Goal: Task Accomplishment & Management: Manage account settings

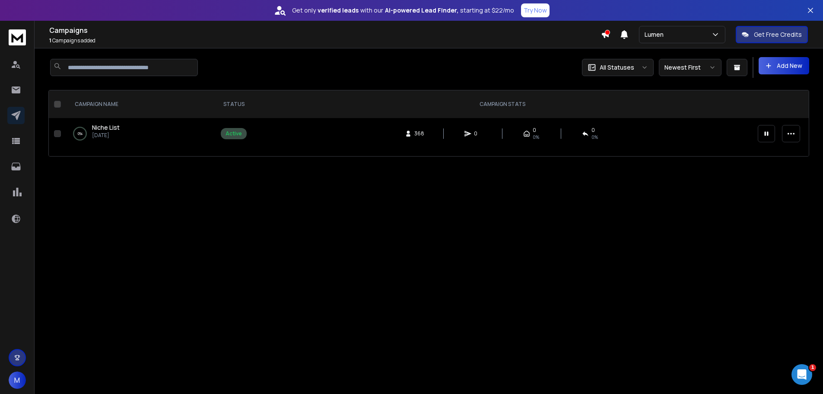
click at [388, 233] on div "Campaigns 1 Campaigns Added All Statuses Newest First Add New CAMPAIGN NAME STA…" at bounding box center [428, 254] width 761 height 394
click at [295, 247] on div "Campaigns 1 Campaigns Added All Statuses Newest First Add New CAMPAIGN NAME STA…" at bounding box center [428, 254] width 761 height 394
click at [336, 144] on td "368 22 19 86 % 0 0 %" at bounding box center [502, 133] width 501 height 31
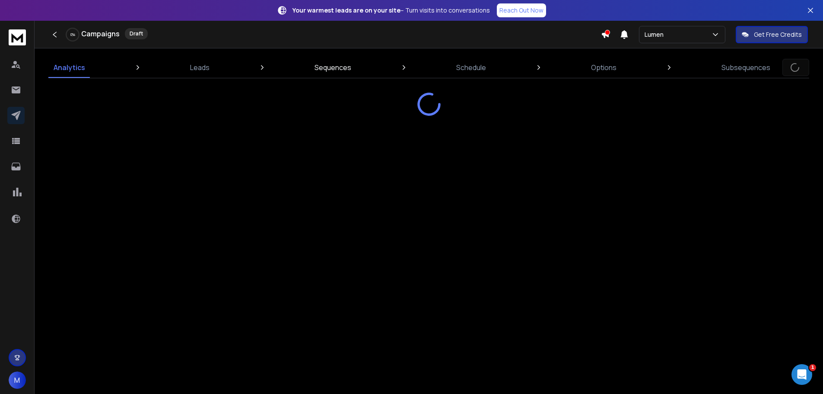
click at [336, 70] on p "Sequences" at bounding box center [332, 67] width 37 height 10
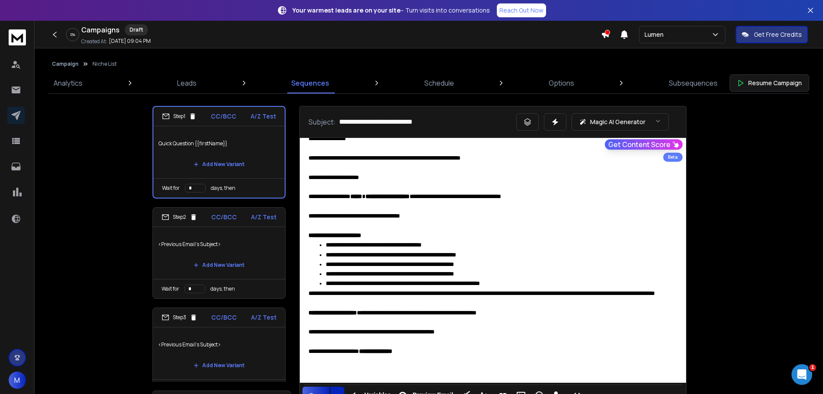
scroll to position [26, 0]
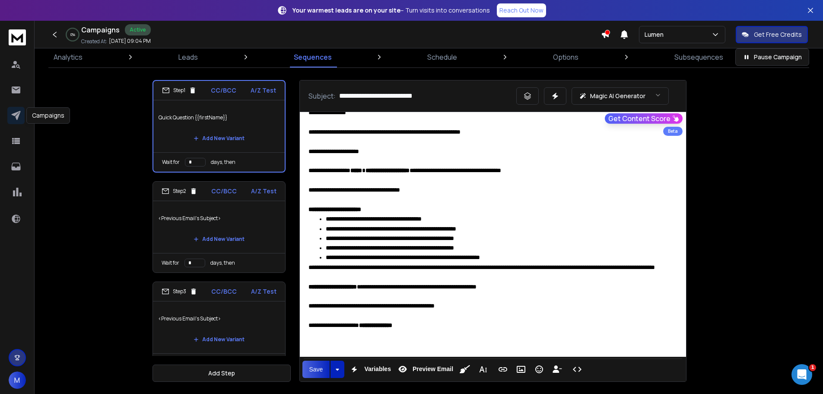
click at [12, 116] on icon at bounding box center [16, 115] width 10 height 10
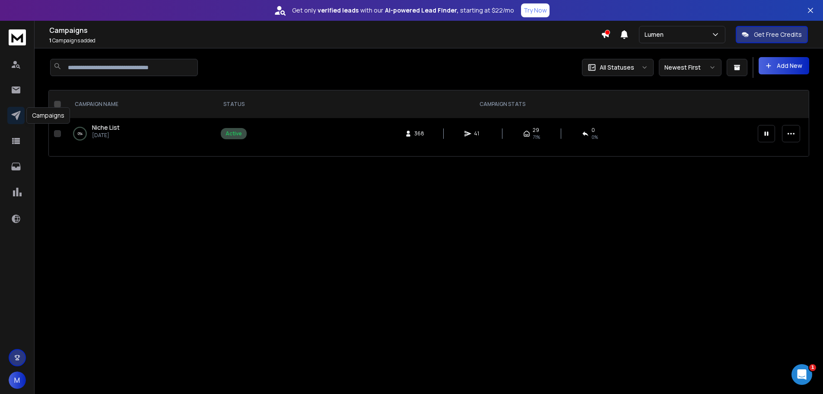
click at [18, 115] on icon at bounding box center [15, 115] width 9 height 9
click at [18, 87] on icon at bounding box center [16, 89] width 9 height 7
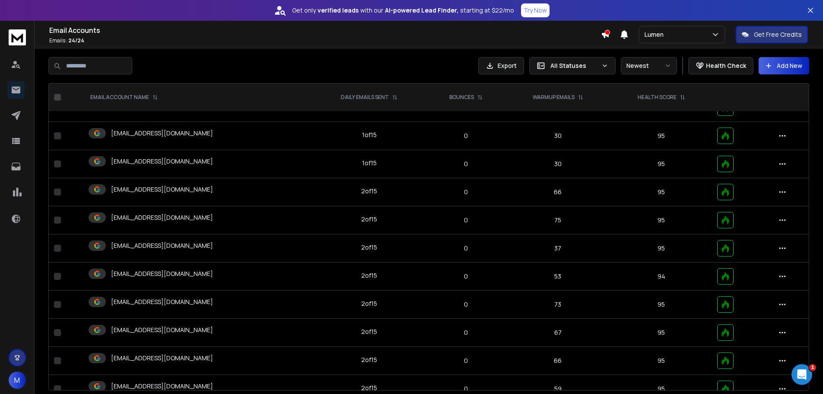
scroll to position [57, 0]
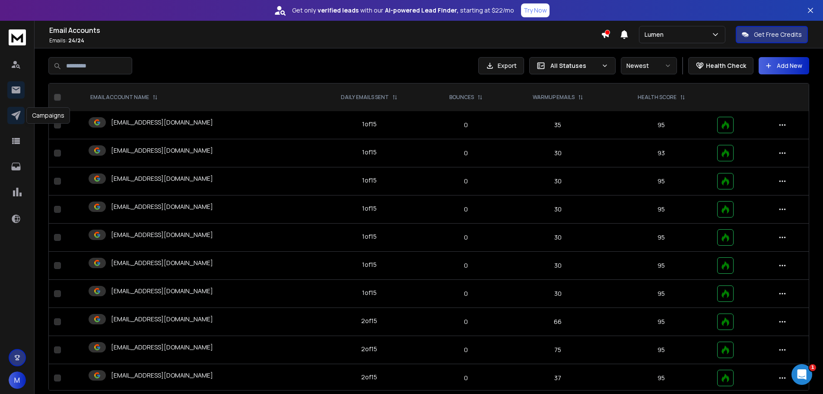
click at [22, 117] on link at bounding box center [15, 115] width 17 height 17
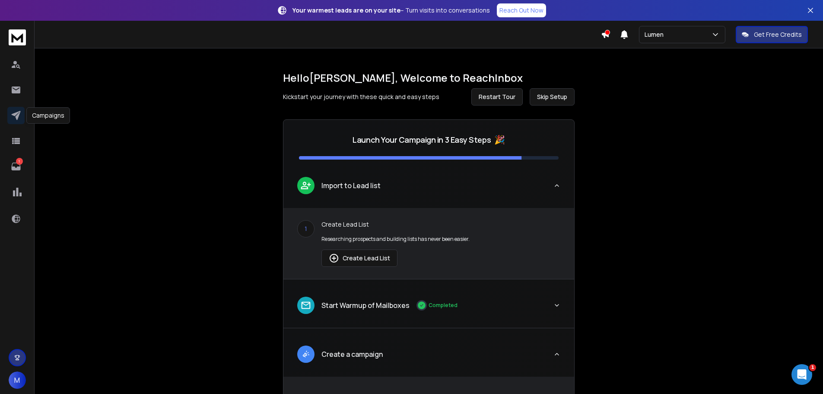
click at [18, 113] on icon at bounding box center [15, 115] width 9 height 9
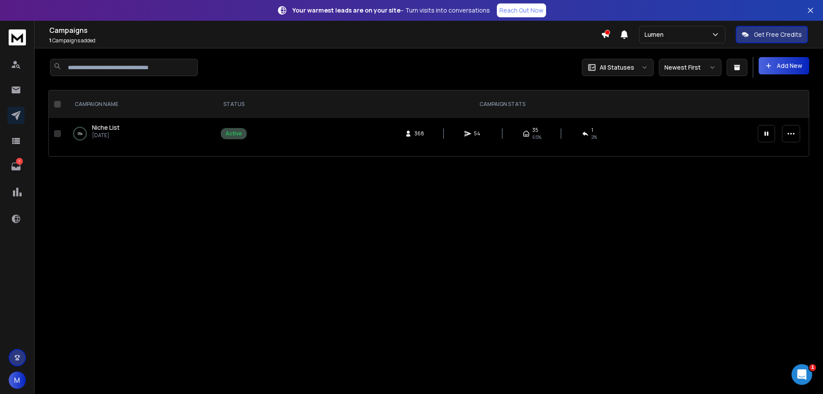
click at [793, 135] on icon "button" at bounding box center [791, 133] width 9 height 9
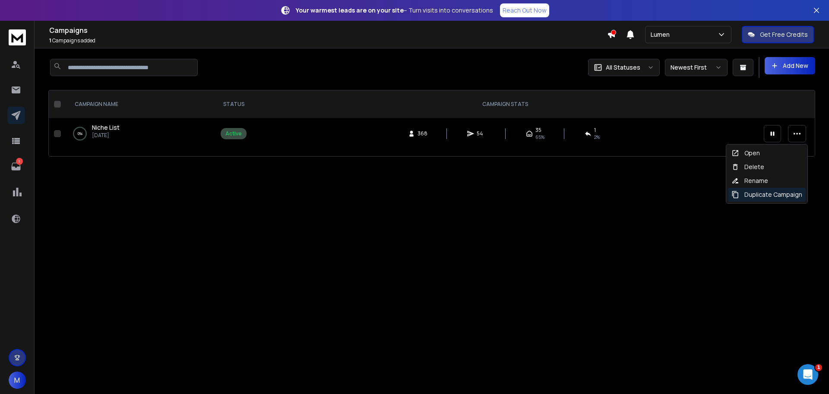
click at [769, 193] on div "Duplicate Campaign" at bounding box center [767, 194] width 71 height 9
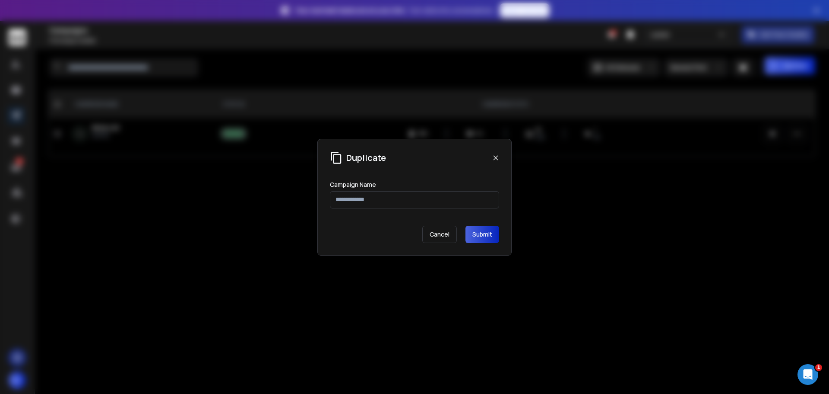
click at [379, 197] on input "text" at bounding box center [414, 199] width 169 height 17
type input "*****"
click at [490, 235] on button "Submit" at bounding box center [483, 233] width 34 height 17
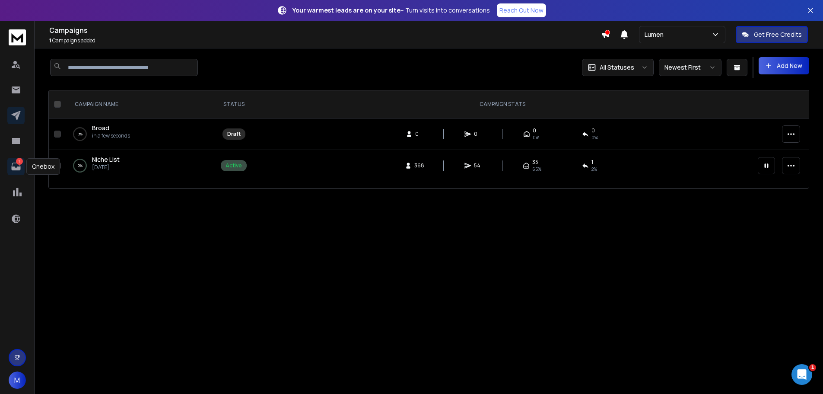
click at [20, 162] on p "1" at bounding box center [19, 161] width 7 height 7
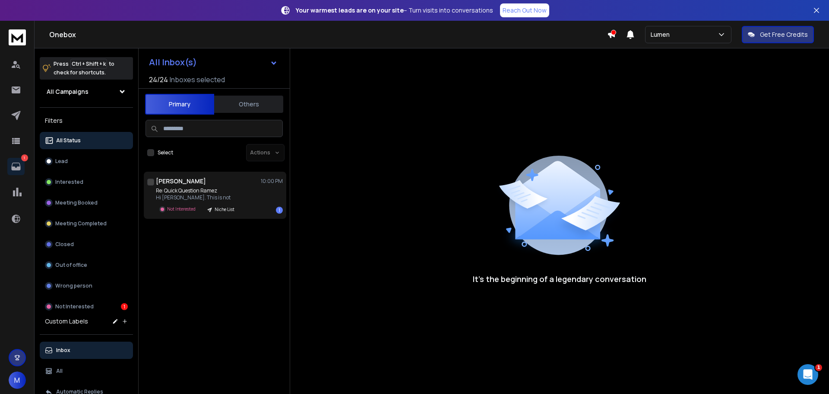
click at [214, 190] on p "Re: Quick Question Ramez" at bounding box center [198, 190] width 84 height 7
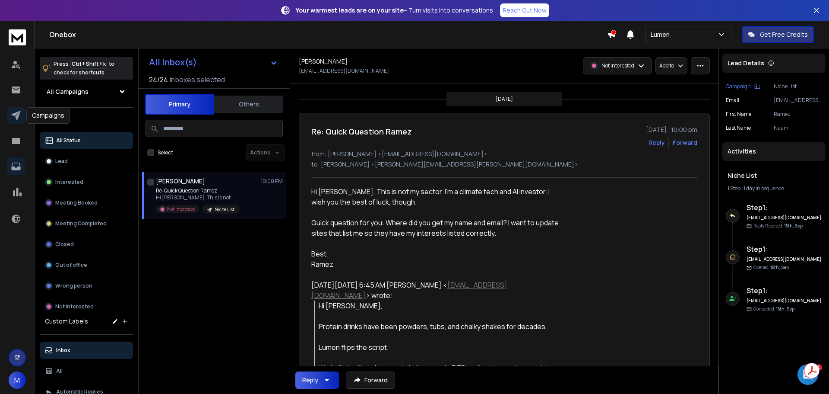
click at [10, 117] on link at bounding box center [15, 115] width 17 height 17
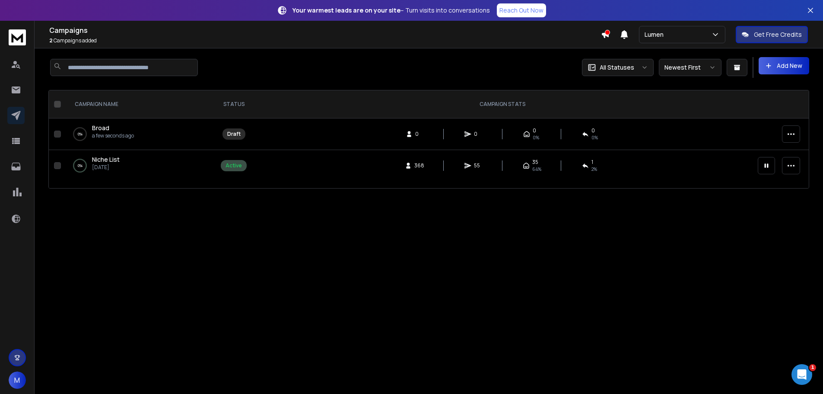
click at [319, 171] on div "368 55 35 64 % 1 2 %" at bounding box center [502, 166] width 490 height 14
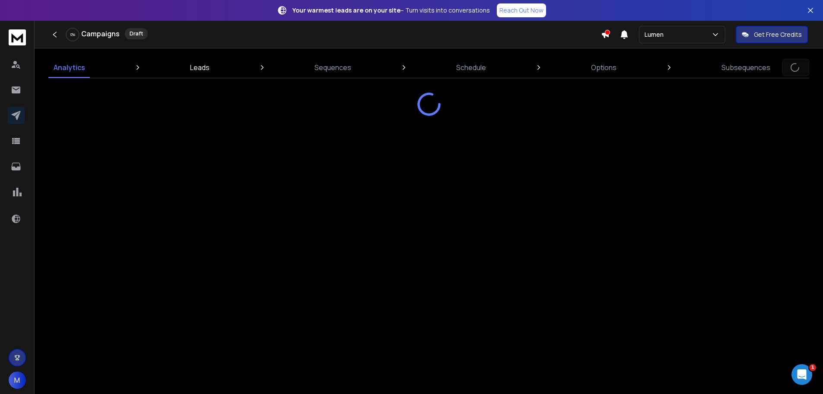
click at [200, 72] on p "Leads" at bounding box center [199, 67] width 19 height 10
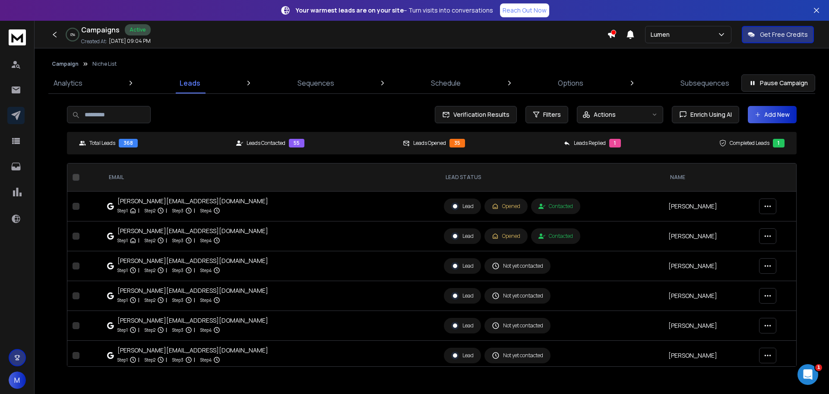
click at [778, 115] on button "Add New" at bounding box center [772, 114] width 49 height 17
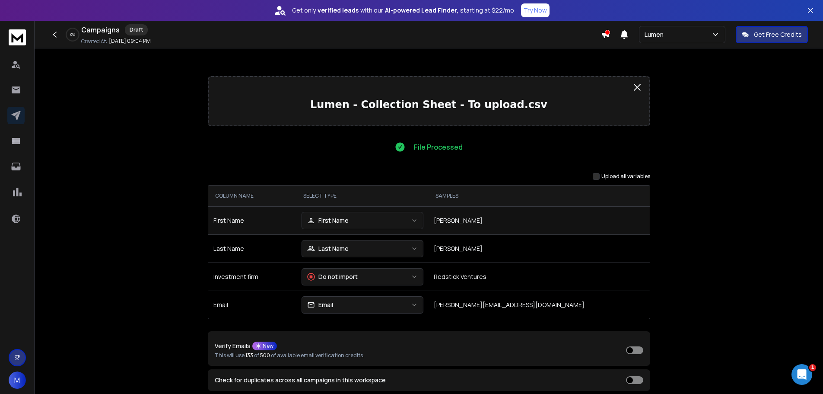
scroll to position [56, 0]
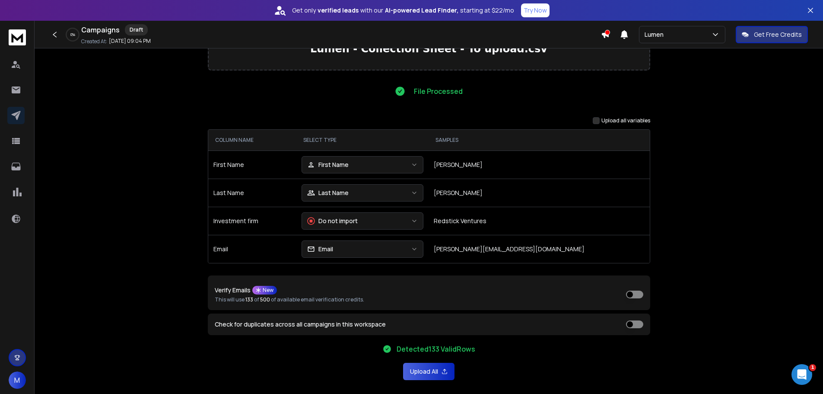
click at [433, 374] on button "Upload All" at bounding box center [428, 370] width 51 height 17
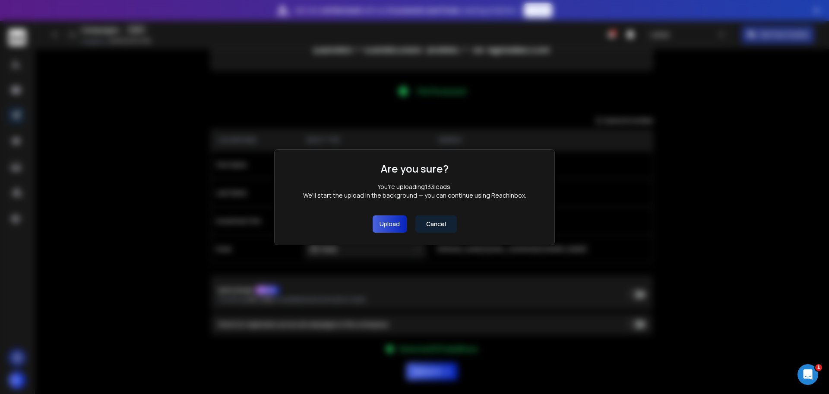
click at [391, 227] on button "Upload" at bounding box center [390, 223] width 34 height 17
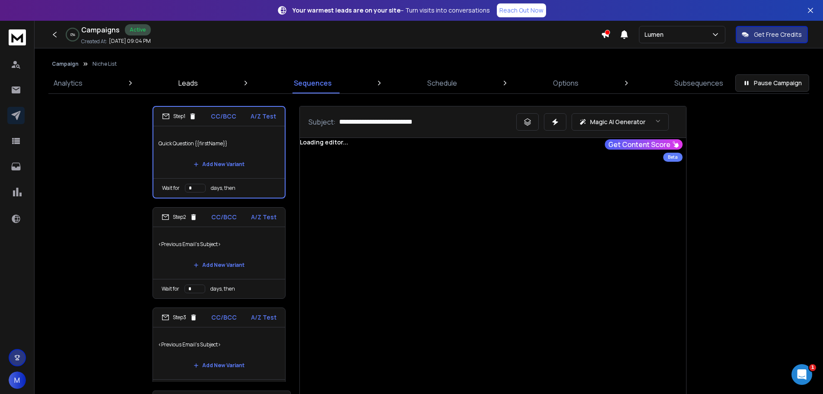
click at [199, 83] on link "Leads" at bounding box center [188, 83] width 30 height 21
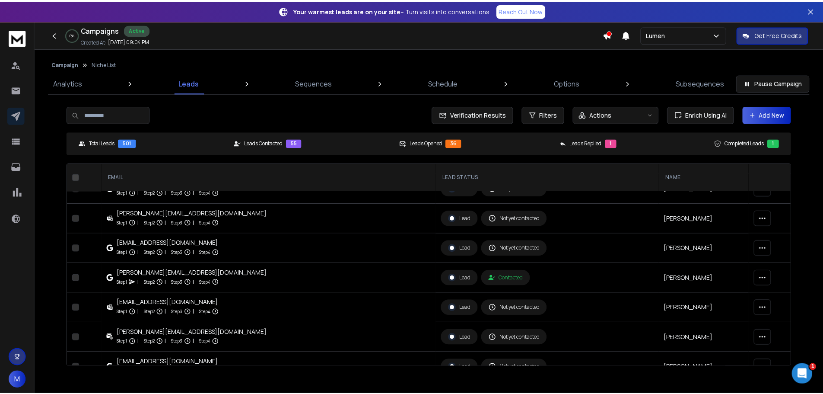
scroll to position [173, 0]
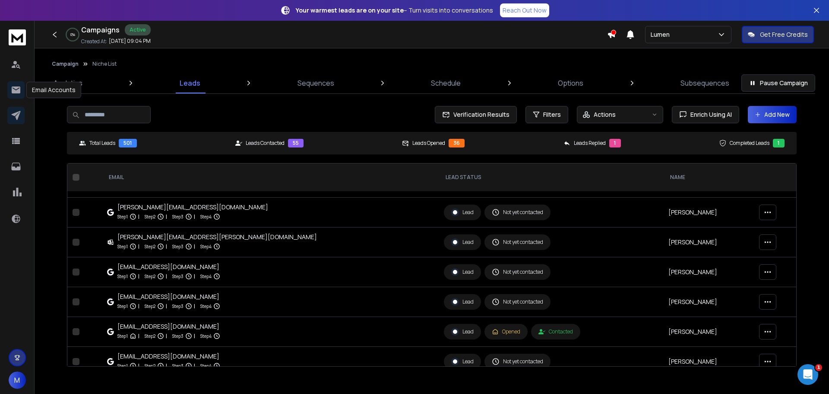
click at [16, 95] on link at bounding box center [15, 89] width 17 height 17
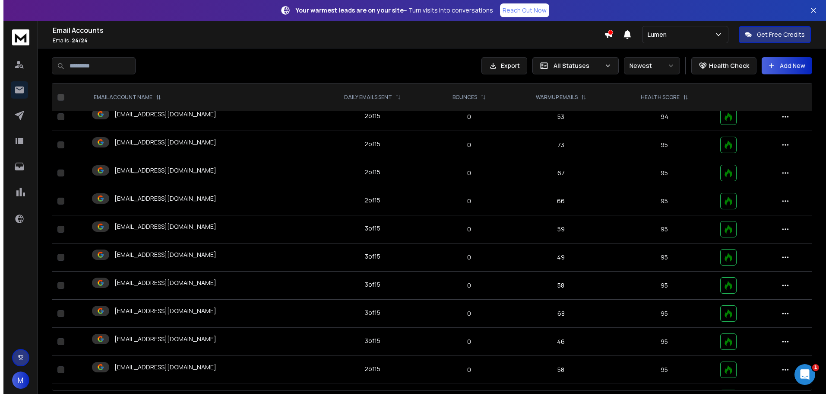
scroll to position [402, 0]
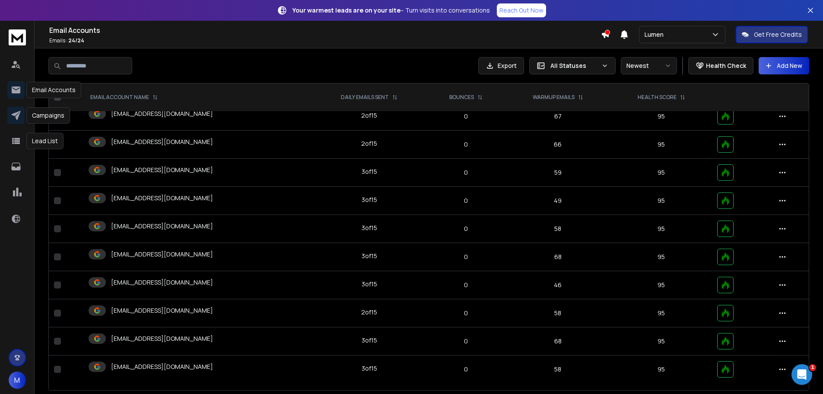
click at [20, 119] on icon at bounding box center [16, 115] width 10 height 10
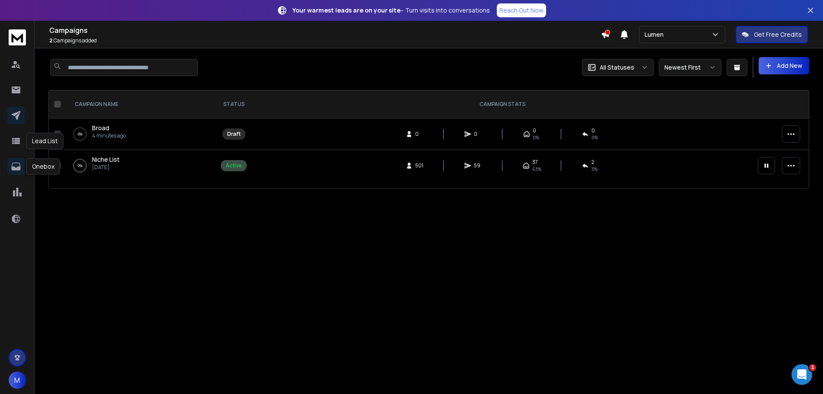
click at [19, 168] on icon at bounding box center [15, 166] width 9 height 8
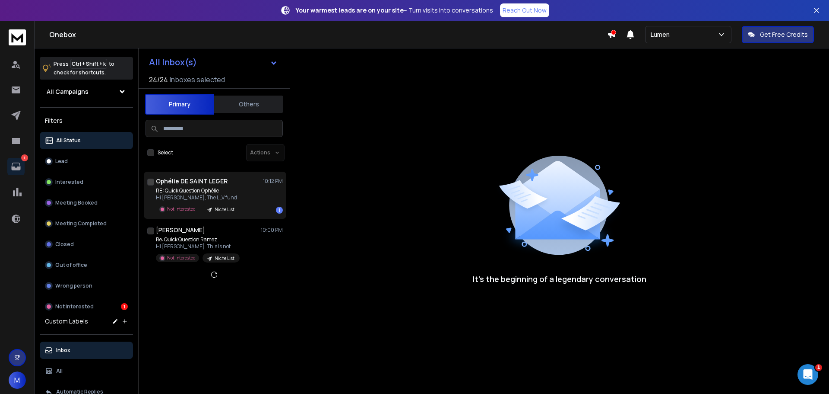
click at [234, 196] on p "Hi Yasir, The LLV fund" at bounding box center [198, 197] width 84 height 7
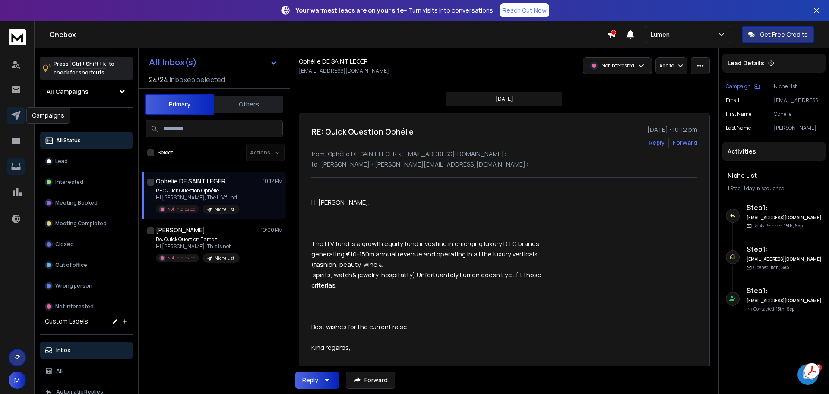
click at [16, 114] on icon at bounding box center [15, 115] width 9 height 9
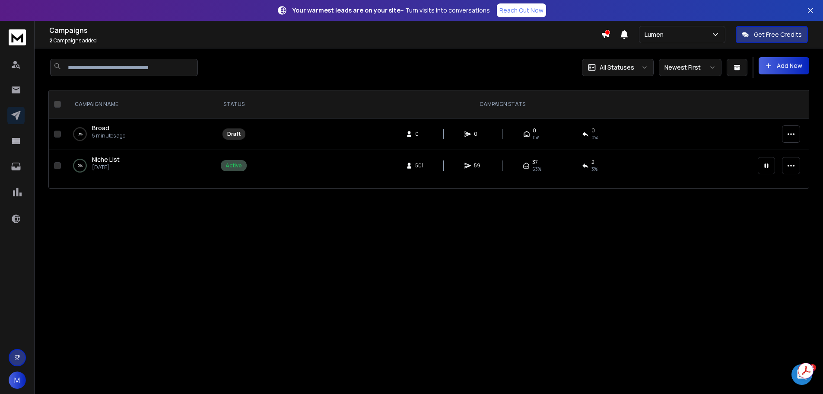
click at [354, 172] on div "501 59 37 63 % 2 3 %" at bounding box center [502, 166] width 490 height 14
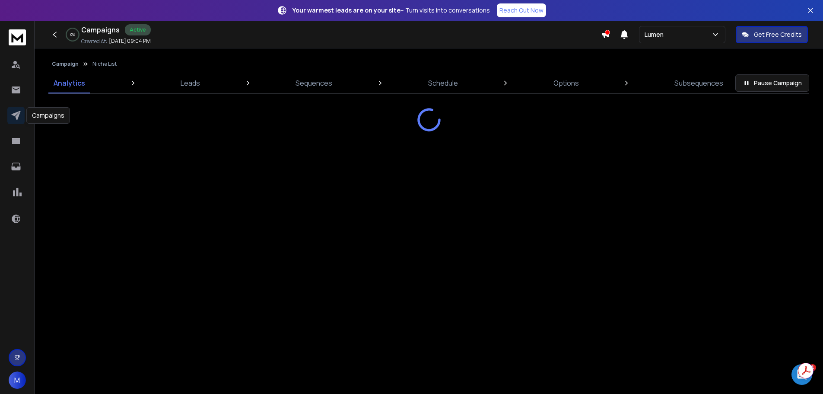
click at [12, 118] on icon at bounding box center [16, 115] width 10 height 10
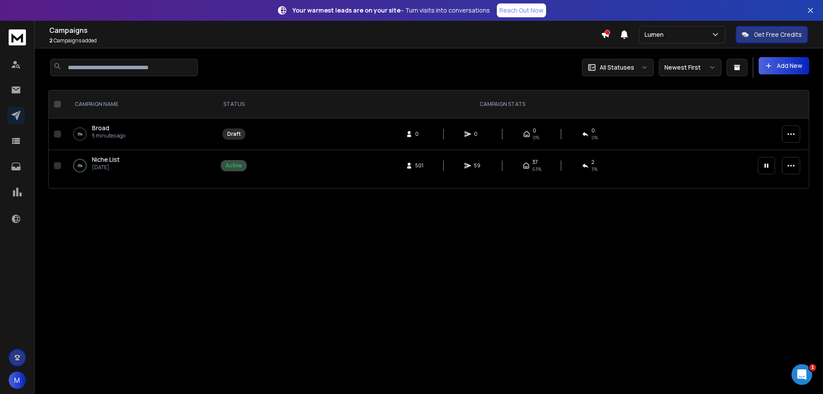
click at [766, 165] on icon at bounding box center [766, 166] width 8 height 8
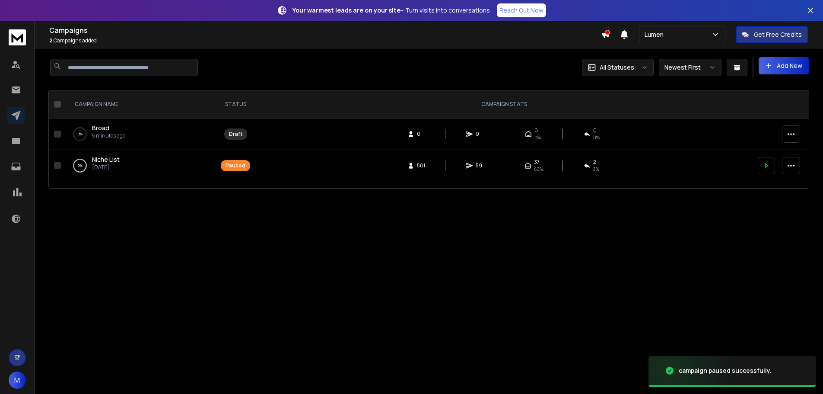
click at [355, 169] on div "501 59 37 63 % 2 3 %" at bounding box center [503, 166] width 487 height 14
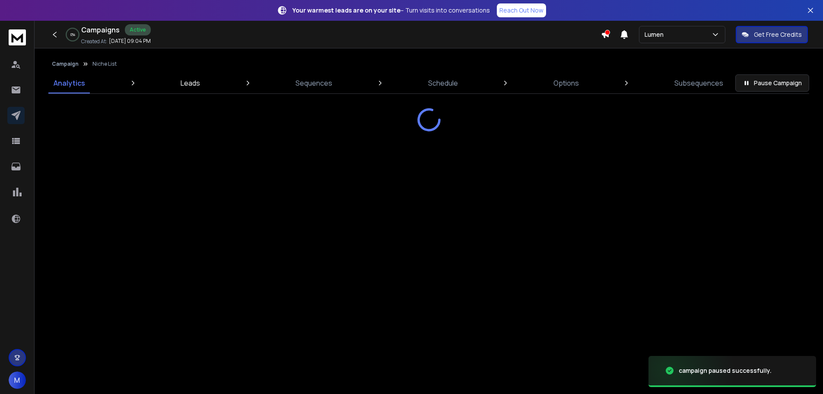
click at [199, 89] on link "Leads" at bounding box center [190, 83] width 30 height 21
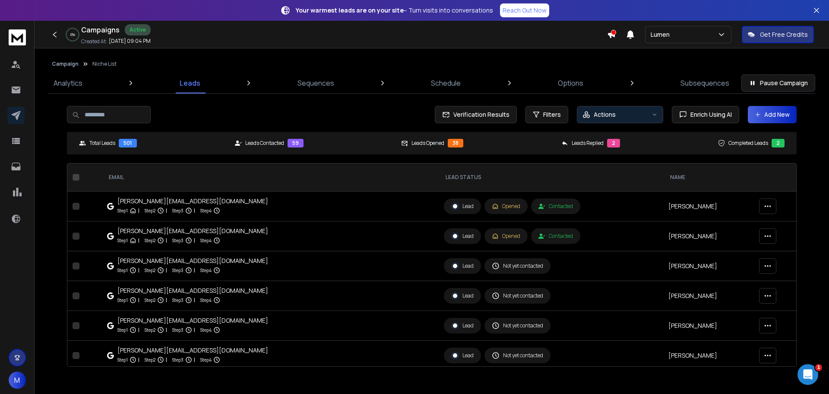
click at [620, 117] on div "Actions" at bounding box center [616, 114] width 66 height 9
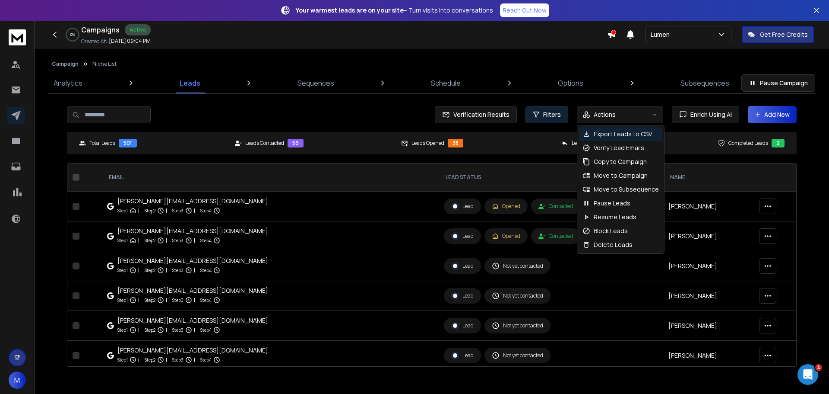
click at [547, 114] on span "Filters" at bounding box center [552, 114] width 18 height 9
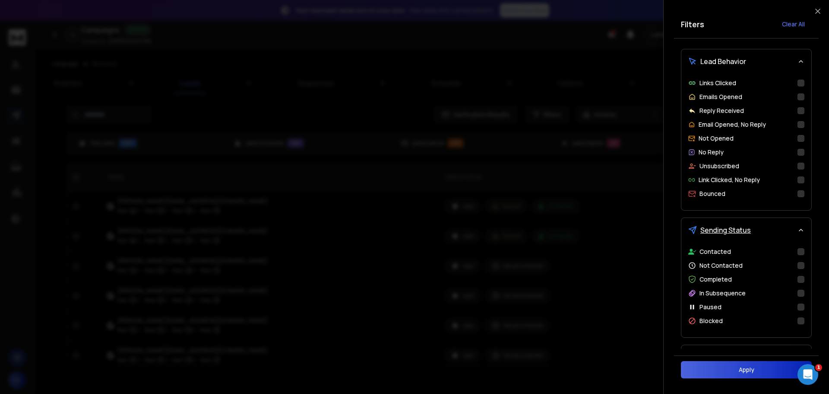
scroll to position [86, 0]
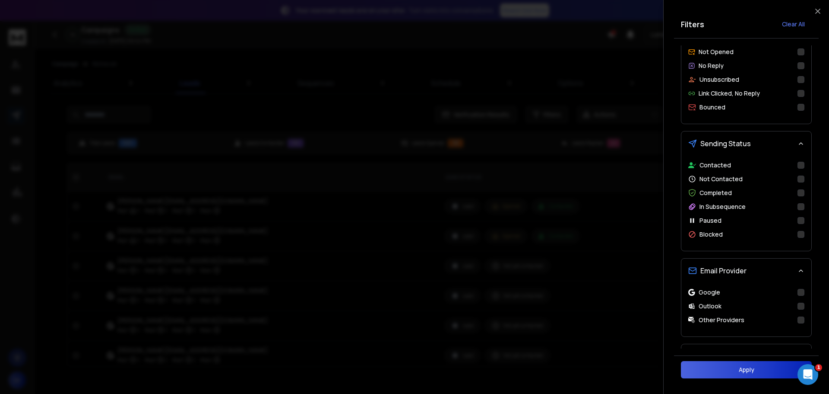
click at [798, 179] on button "Not Contacted" at bounding box center [801, 178] width 7 height 7
click at [750, 373] on button "Apply" at bounding box center [746, 369] width 131 height 17
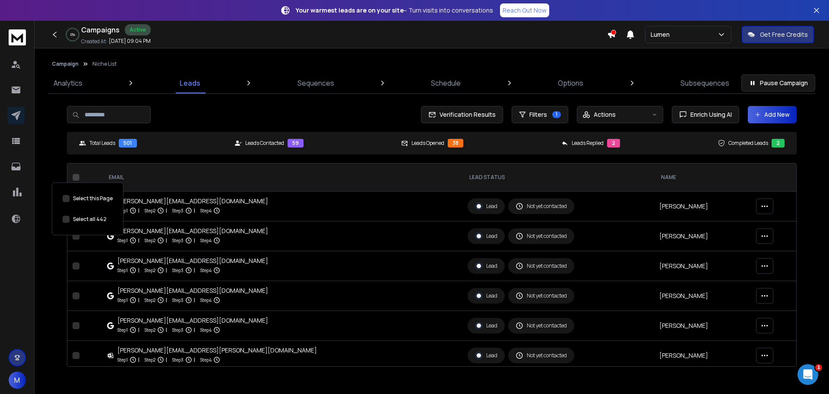
click at [66, 200] on button "Select this Page" at bounding box center [66, 198] width 7 height 7
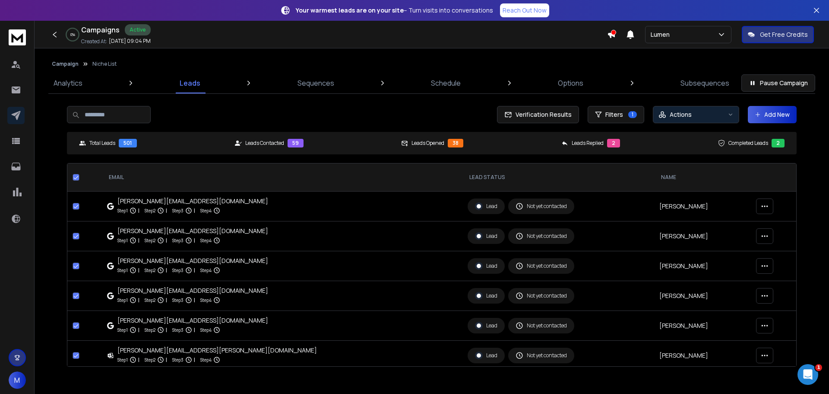
click at [693, 117] on div "Actions" at bounding box center [692, 114] width 66 height 9
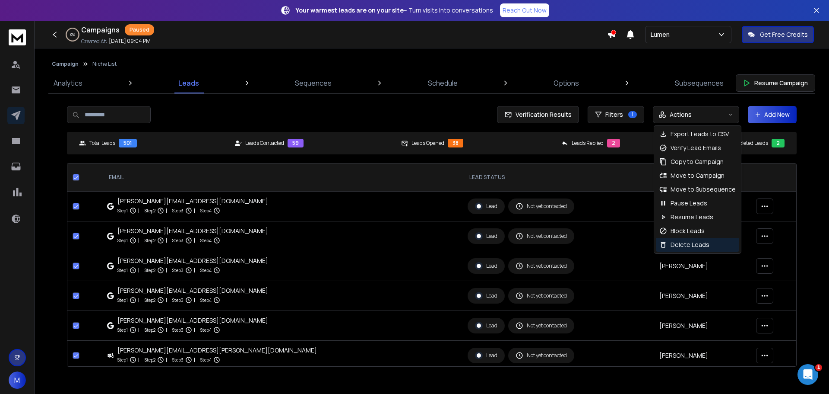
click at [686, 243] on p "Delete Leads" at bounding box center [690, 244] width 39 height 9
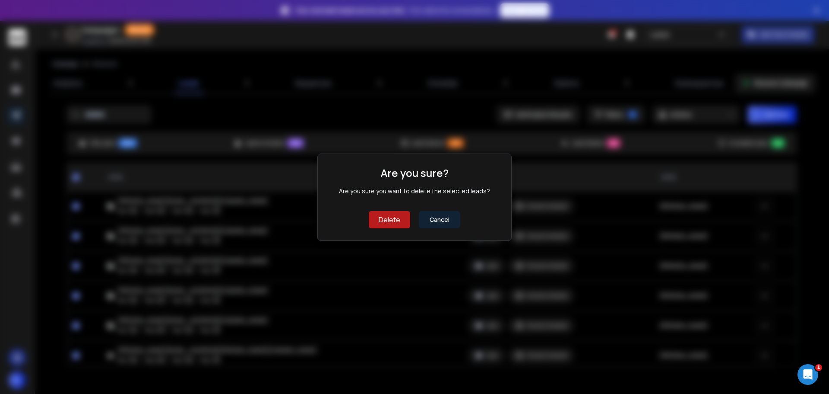
click at [394, 218] on button "Delete" at bounding box center [389, 219] width 41 height 17
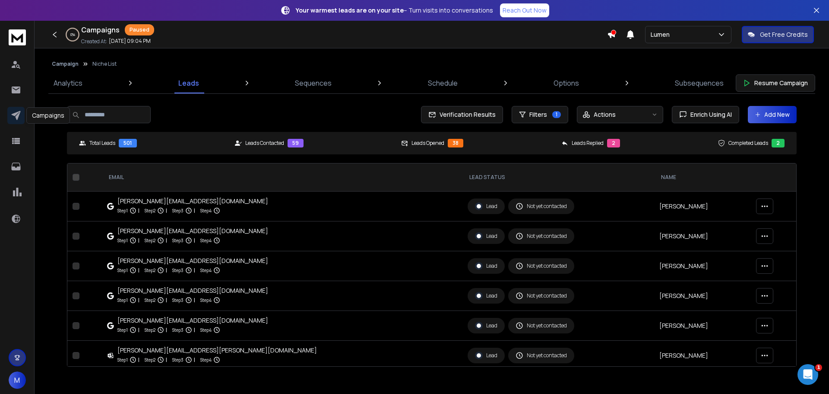
click at [18, 116] on icon at bounding box center [15, 115] width 9 height 9
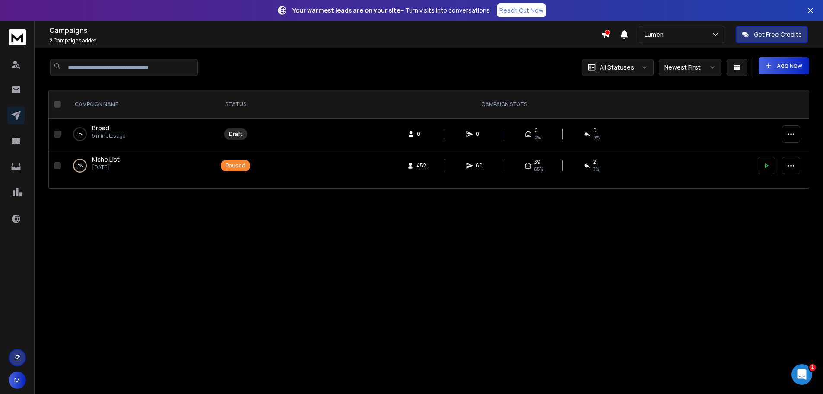
click at [348, 168] on div "452 60 39 65 % 2 3 %" at bounding box center [503, 166] width 487 height 14
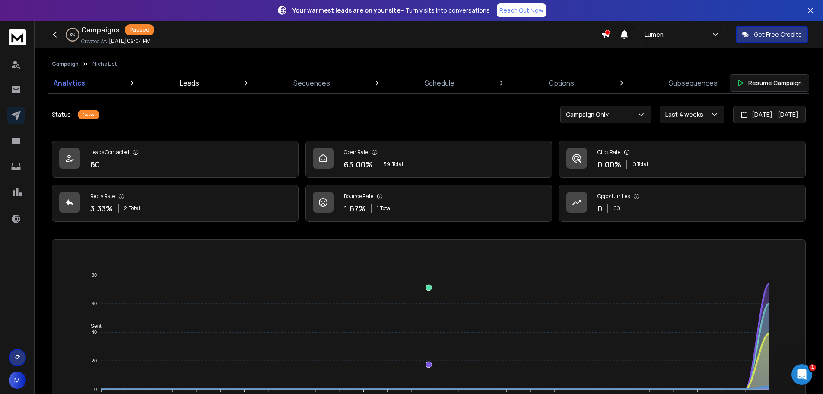
click at [187, 86] on p "Leads" at bounding box center [189, 83] width 19 height 10
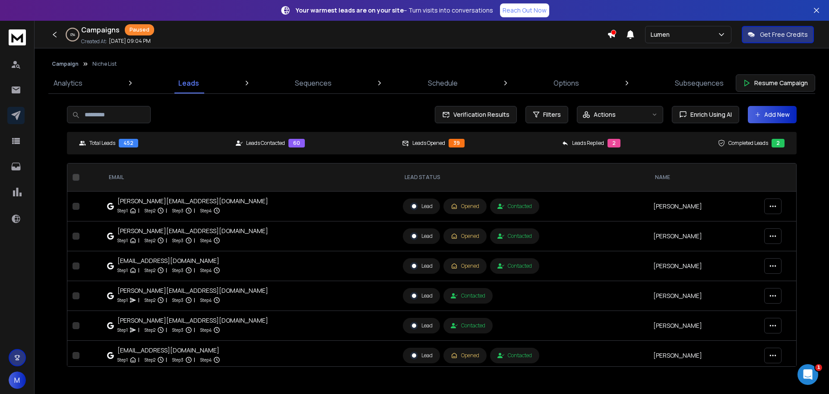
click at [768, 117] on button "Add New" at bounding box center [772, 114] width 49 height 17
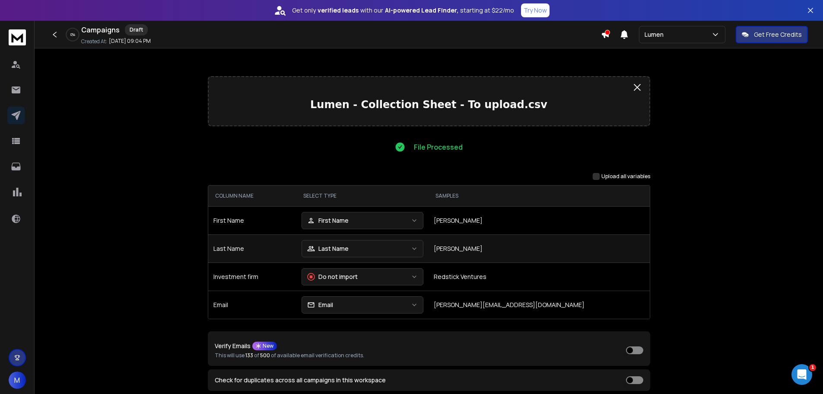
scroll to position [56, 0]
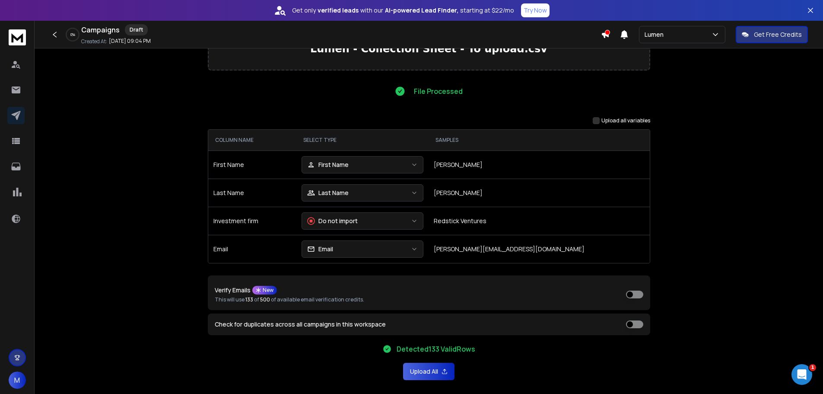
click at [433, 373] on button "Upload All" at bounding box center [428, 370] width 51 height 17
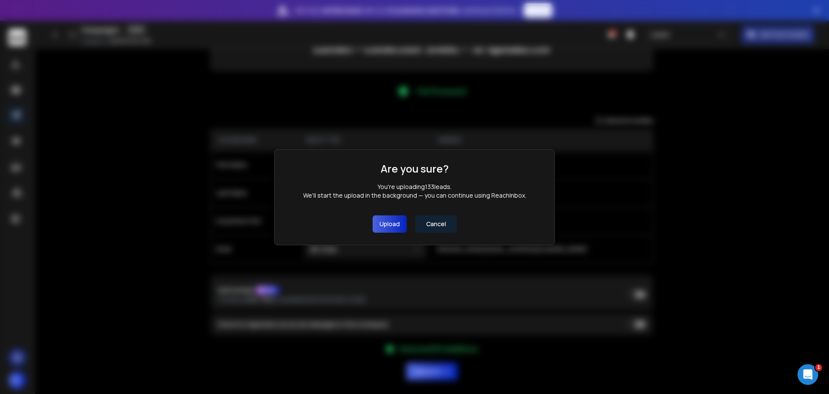
click at [390, 219] on button "Upload" at bounding box center [390, 223] width 34 height 17
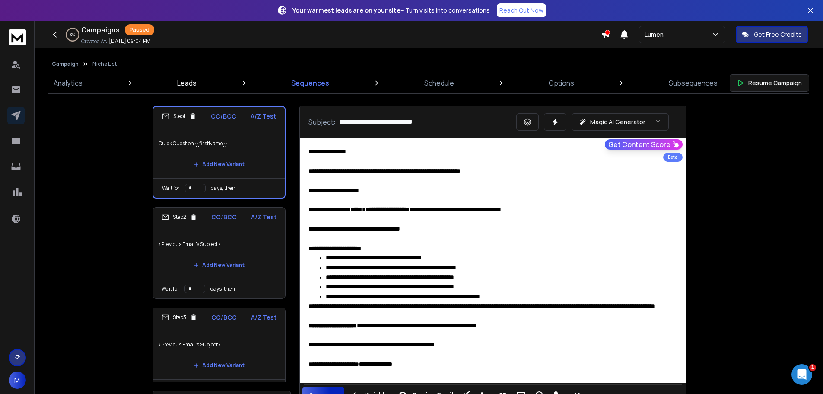
click at [182, 86] on p "Leads" at bounding box center [186, 83] width 19 height 10
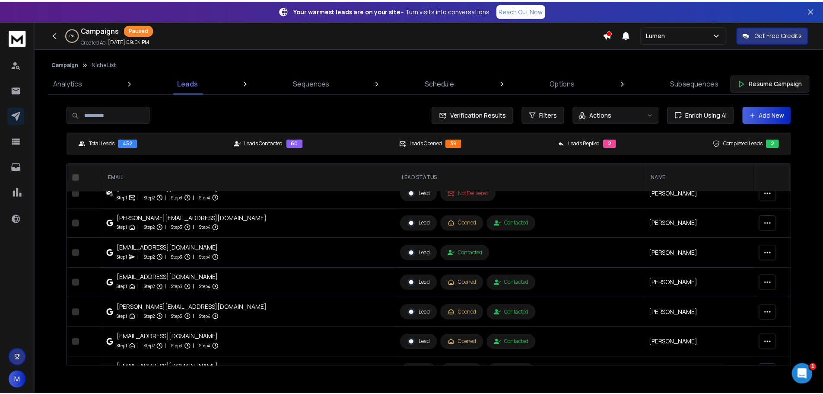
scroll to position [778, 0]
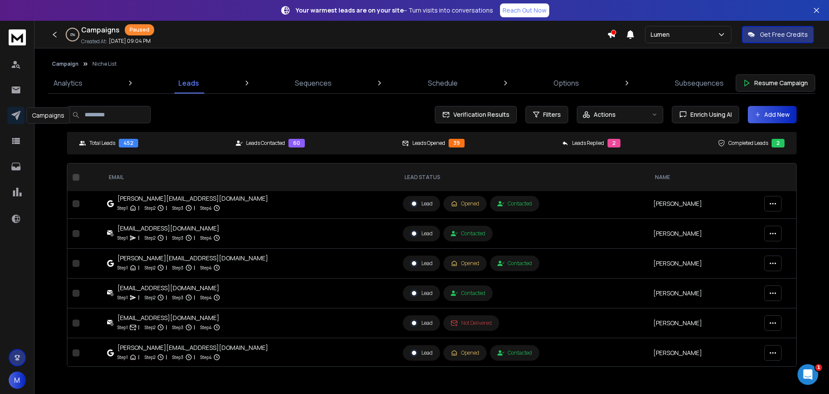
click at [22, 114] on link at bounding box center [15, 115] width 17 height 17
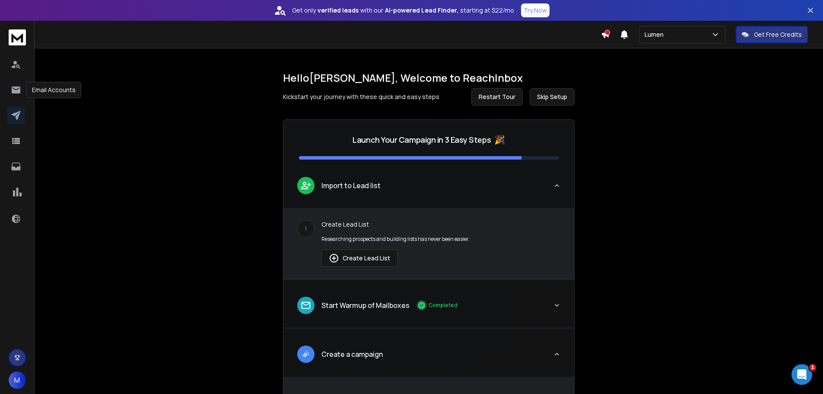
click at [16, 117] on icon at bounding box center [15, 115] width 9 height 9
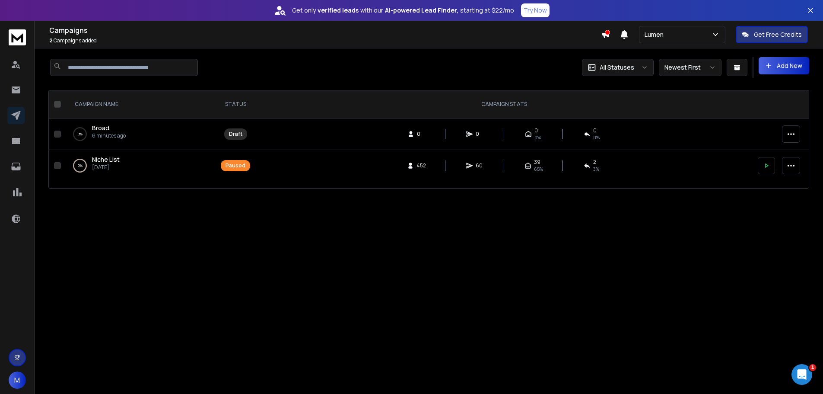
click at [337, 172] on div "452 60 39 65 % 2 3 %" at bounding box center [503, 166] width 487 height 14
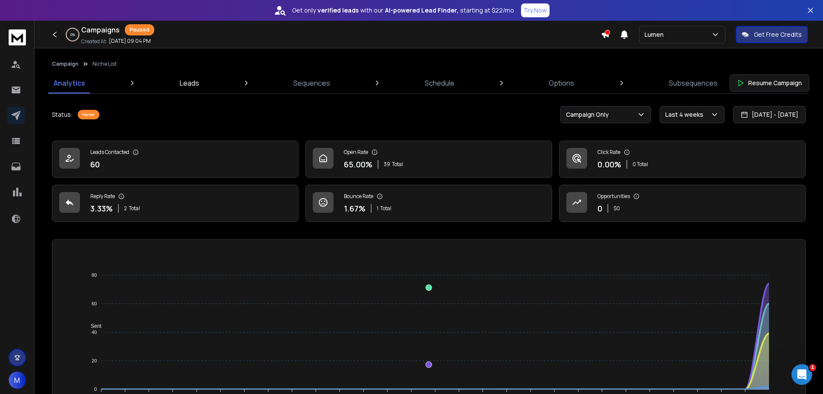
click at [195, 84] on p "Leads" at bounding box center [189, 83] width 19 height 10
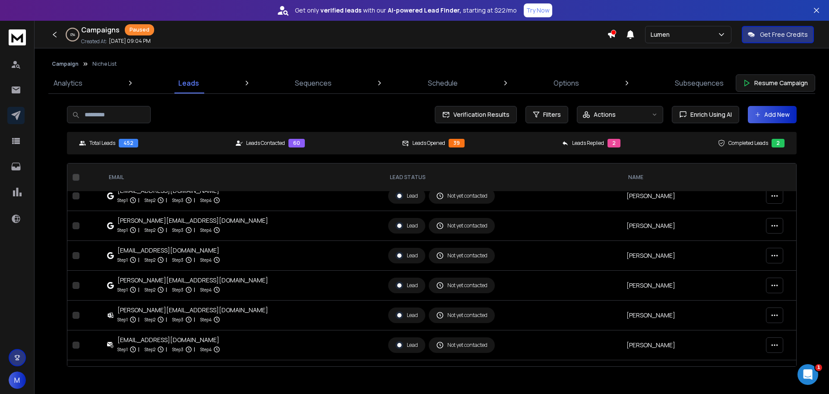
scroll to position [2057, 0]
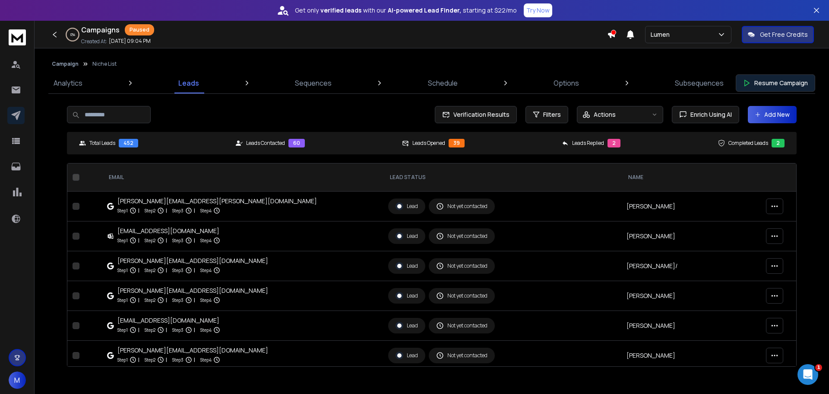
click at [759, 85] on button "Resume Campaign" at bounding box center [775, 82] width 79 height 17
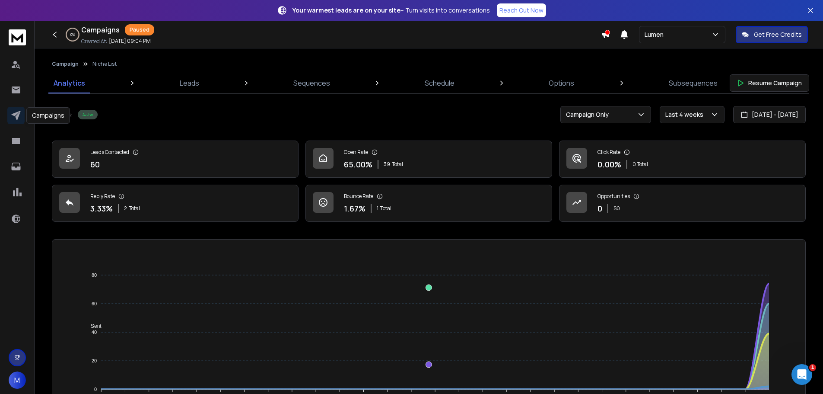
click at [16, 114] on icon at bounding box center [15, 115] width 9 height 9
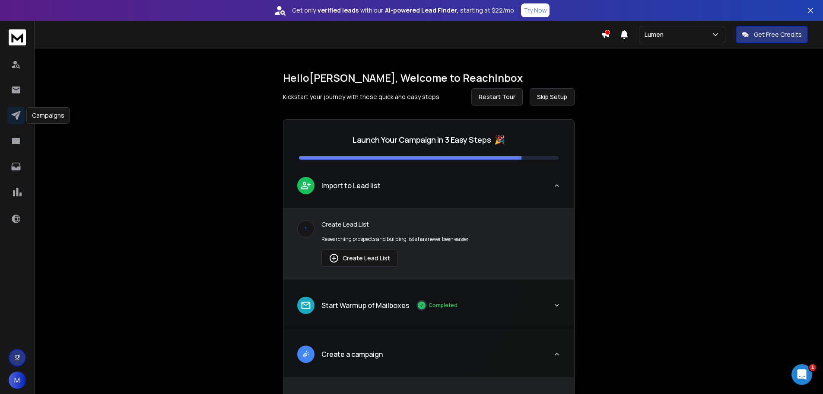
click at [22, 112] on link at bounding box center [15, 115] width 17 height 17
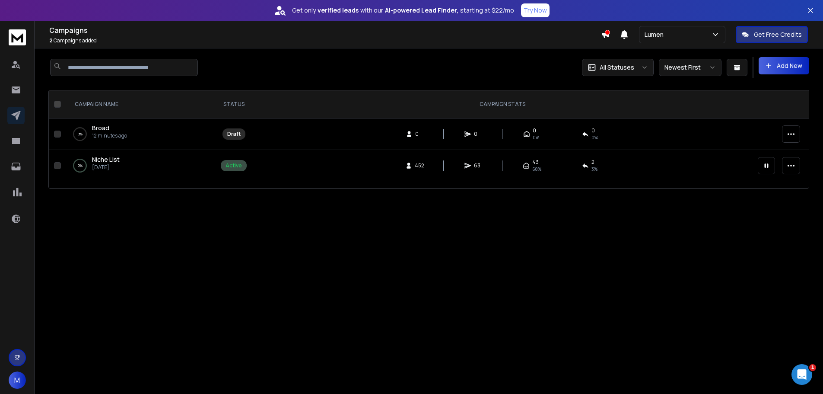
click at [316, 166] on div "452 63 43 68 % 2 3 %" at bounding box center [502, 166] width 490 height 14
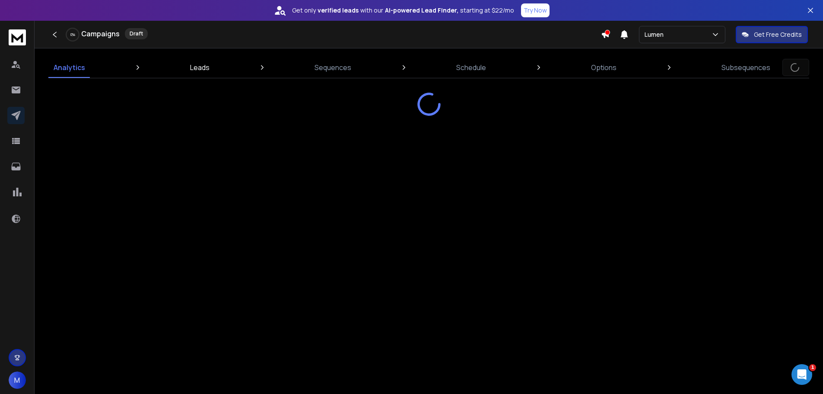
click at [187, 63] on link "Leads" at bounding box center [200, 67] width 30 height 21
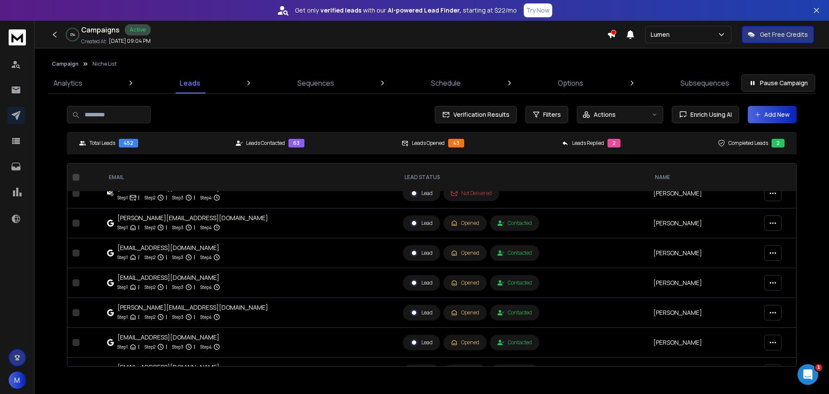
scroll to position [864, 0]
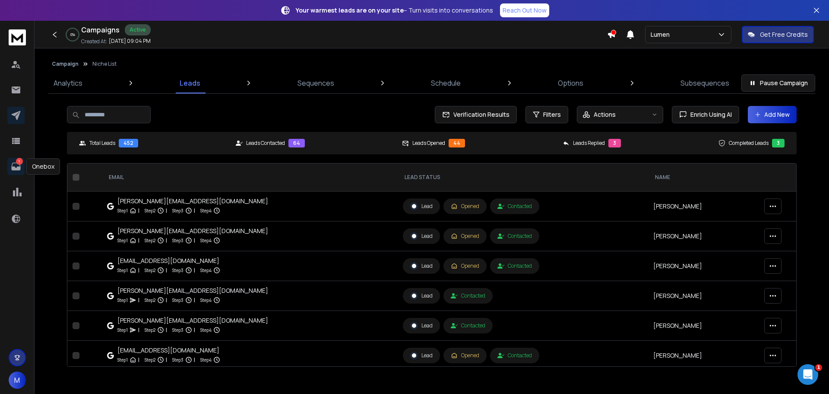
click at [16, 162] on icon at bounding box center [16, 166] width 10 height 10
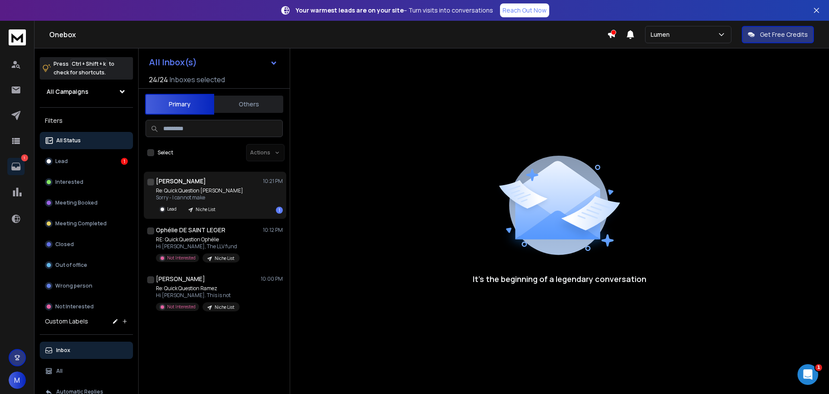
click at [226, 194] on div "Re: Quick Question Harvey Sorry - I cannot make Lead Niche List 1" at bounding box center [219, 200] width 127 height 26
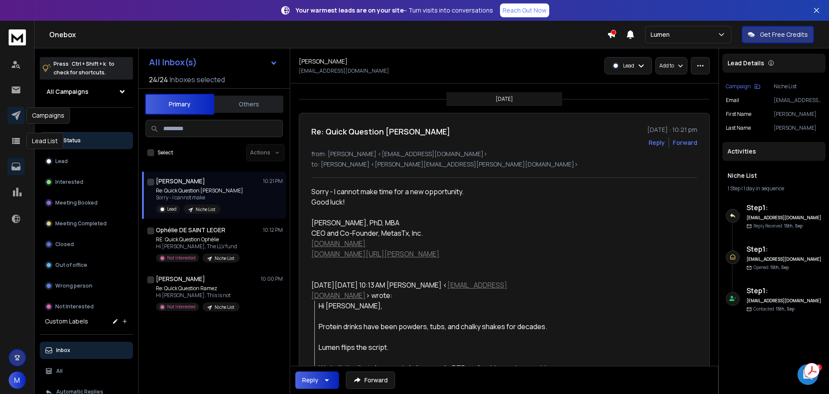
click at [19, 113] on icon at bounding box center [15, 115] width 9 height 9
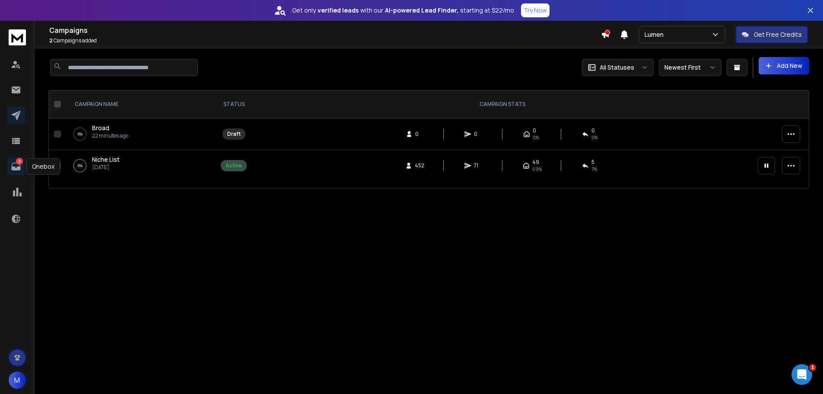
click at [18, 165] on icon at bounding box center [16, 166] width 10 height 10
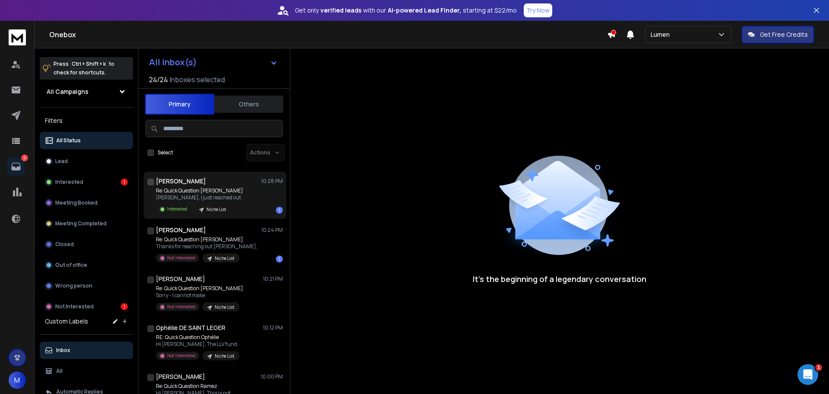
click at [225, 192] on p "Re: Quick Question [PERSON_NAME]" at bounding box center [199, 190] width 87 height 7
click at [235, 189] on div "Re: Quick Question [PERSON_NAME], I just reached out Interested Niche List" at bounding box center [219, 200] width 127 height 26
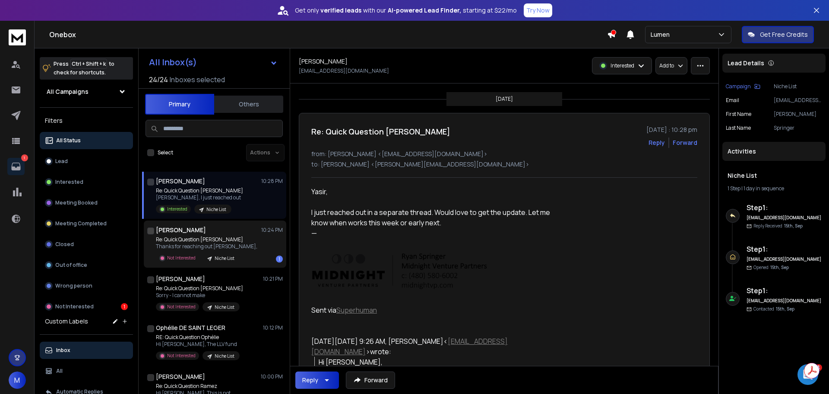
click at [208, 232] on div "[PERSON_NAME] 10:24 PM" at bounding box center [219, 229] width 127 height 9
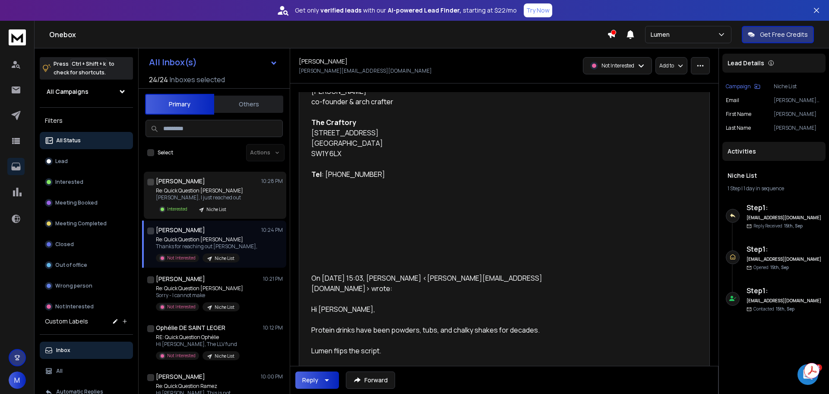
click at [237, 189] on div "Re: Quick Question [PERSON_NAME], I just reached out Interested Niche List" at bounding box center [219, 200] width 127 height 26
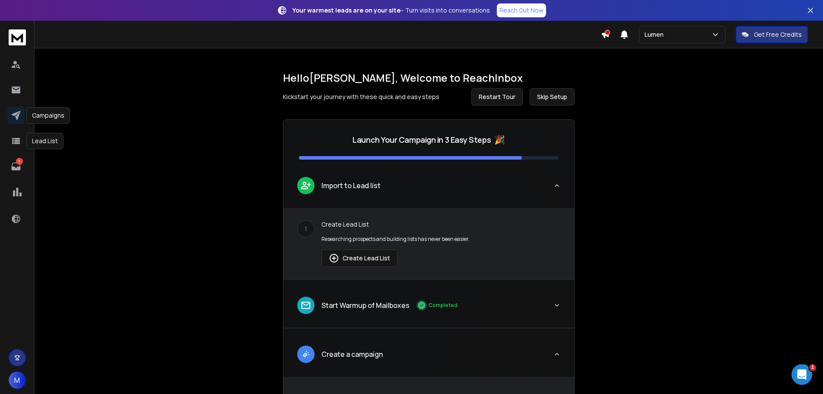
click at [20, 123] on link at bounding box center [15, 115] width 17 height 17
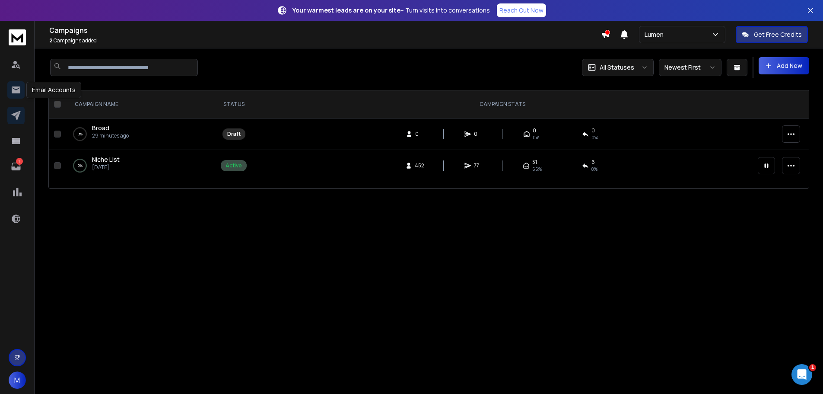
click at [19, 92] on icon at bounding box center [16, 89] width 9 height 7
